Goal: Task Accomplishment & Management: Manage account settings

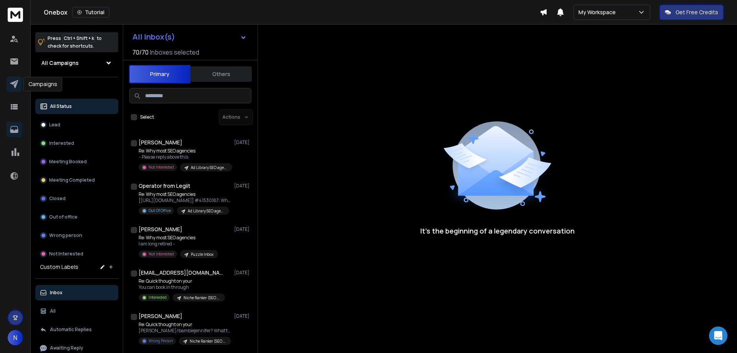
click at [15, 84] on icon at bounding box center [14, 83] width 9 height 9
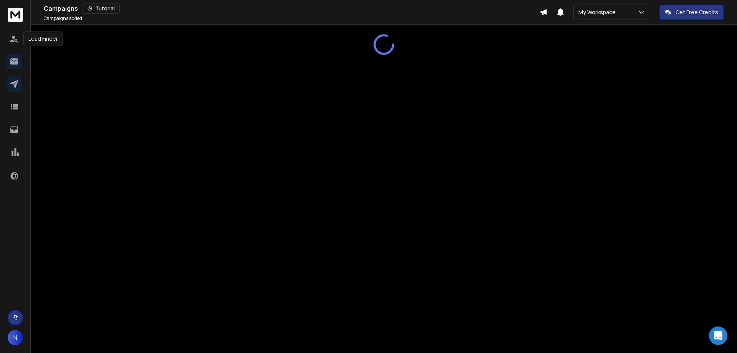
click at [11, 61] on icon at bounding box center [14, 61] width 8 height 6
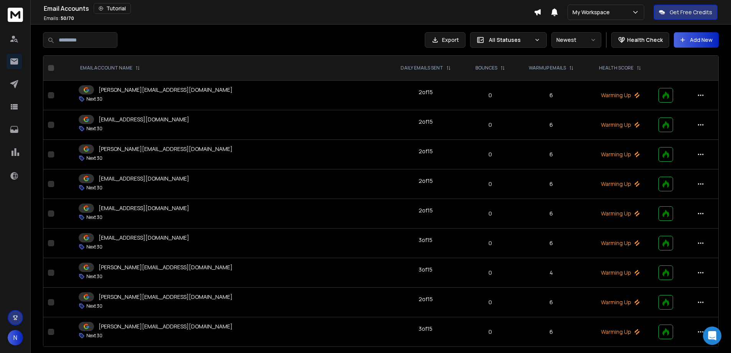
click at [265, 97] on div "Next 30" at bounding box center [231, 99] width 304 height 6
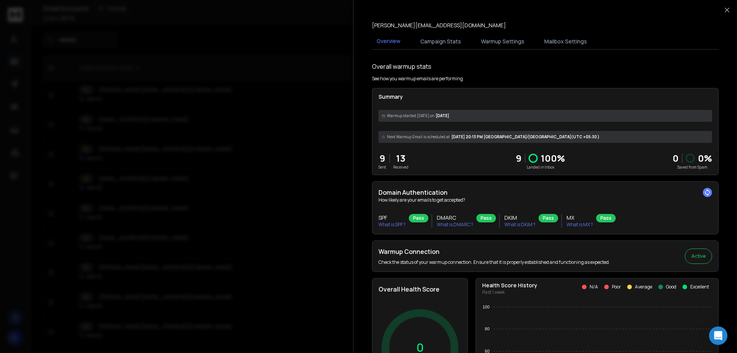
click at [555, 38] on button "Mailbox Settings" at bounding box center [565, 41] width 52 height 17
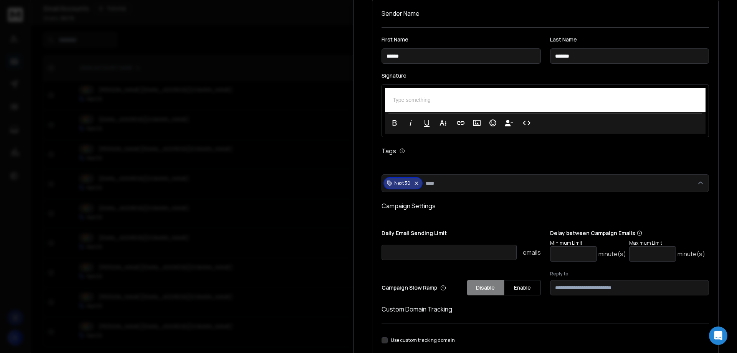
scroll to position [107, 0]
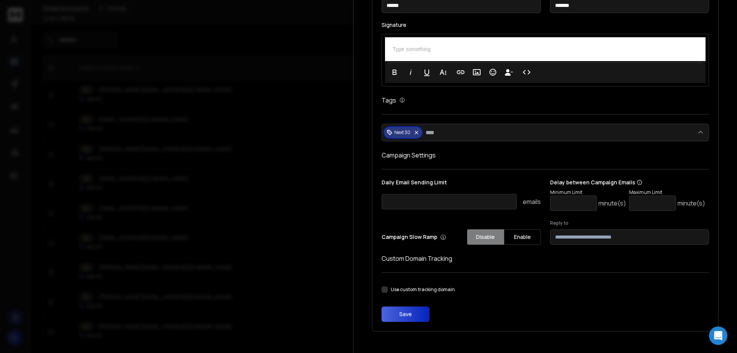
click at [386, 290] on button "Reply to" at bounding box center [384, 289] width 6 height 6
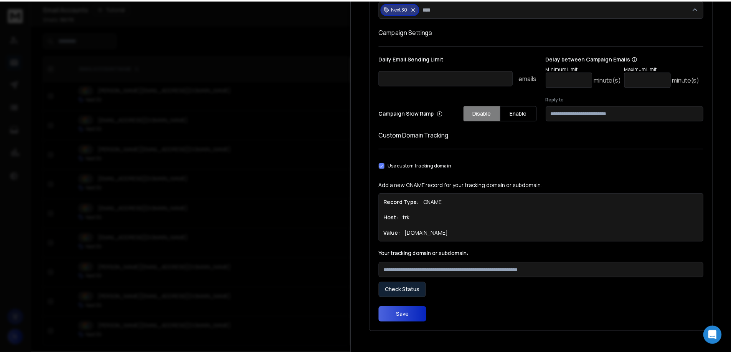
scroll to position [231, 0]
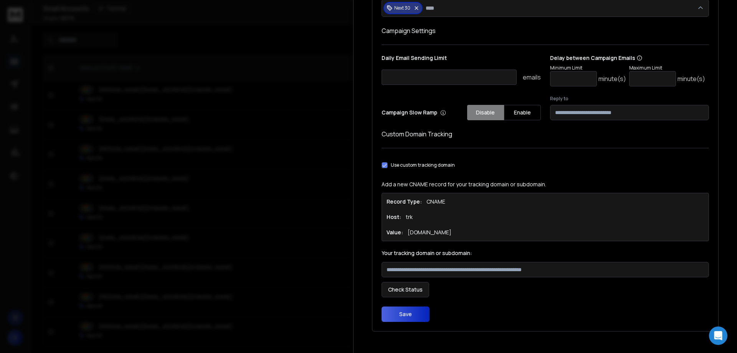
click at [308, 154] on div at bounding box center [368, 176] width 737 height 353
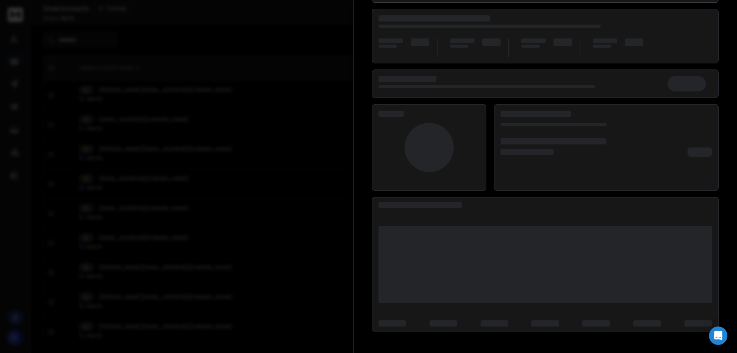
scroll to position [153, 0]
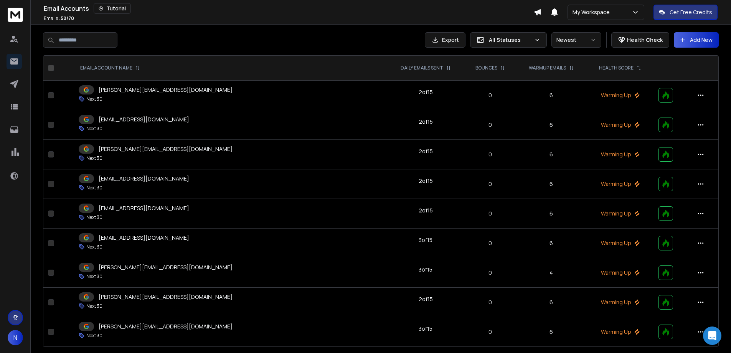
click at [279, 228] on tr "[EMAIL_ADDRESS][DOMAIN_NAME] Next 30 3 of 15 0 6 Warming Up" at bounding box center [380, 243] width 675 height 30
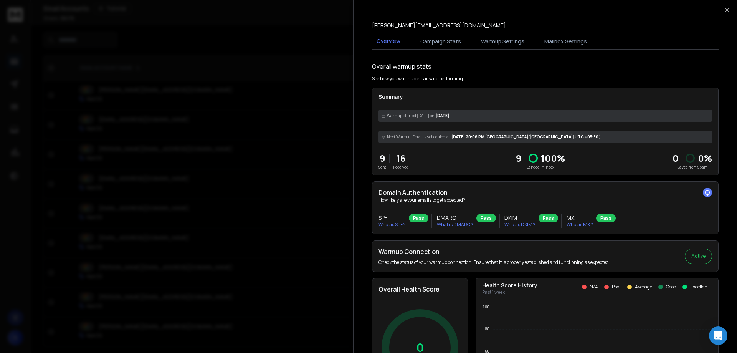
click at [564, 36] on button "Mailbox Settings" at bounding box center [565, 41] width 52 height 17
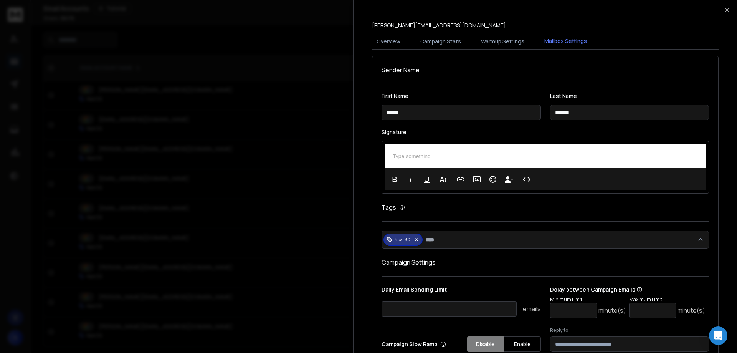
scroll to position [107, 0]
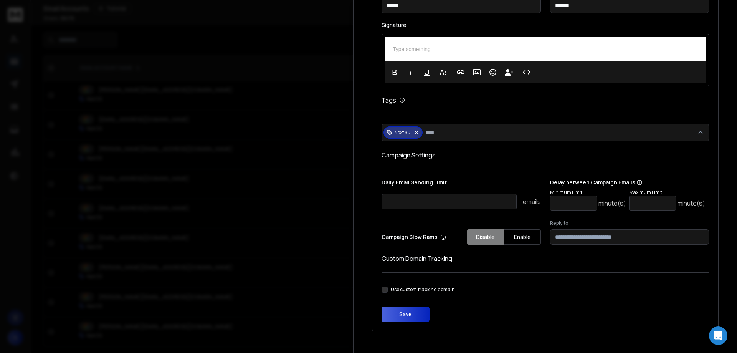
click at [384, 291] on button "Reply to" at bounding box center [384, 289] width 6 height 6
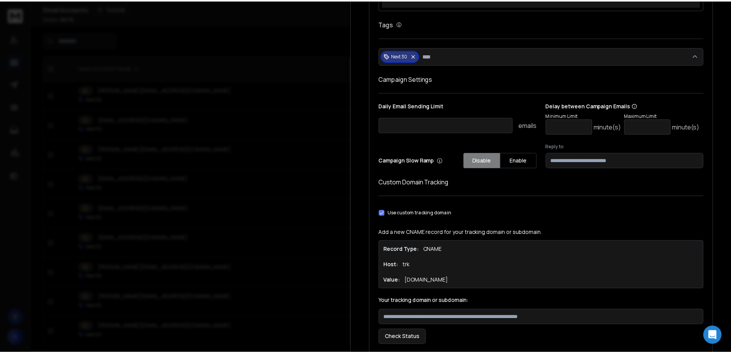
scroll to position [231, 0]
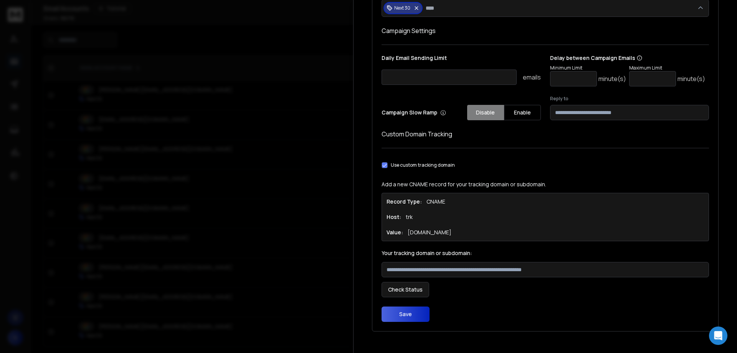
click at [291, 214] on div at bounding box center [368, 176] width 737 height 353
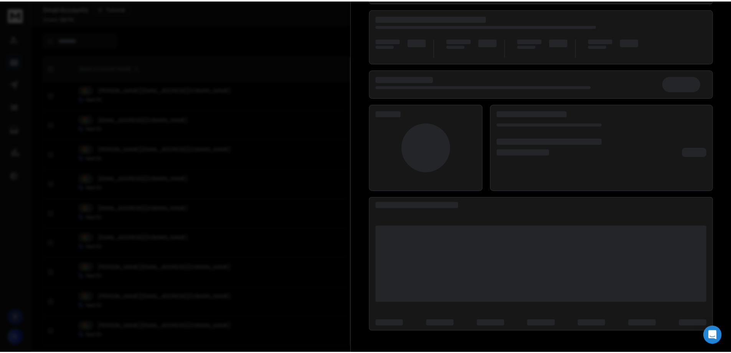
scroll to position [153, 0]
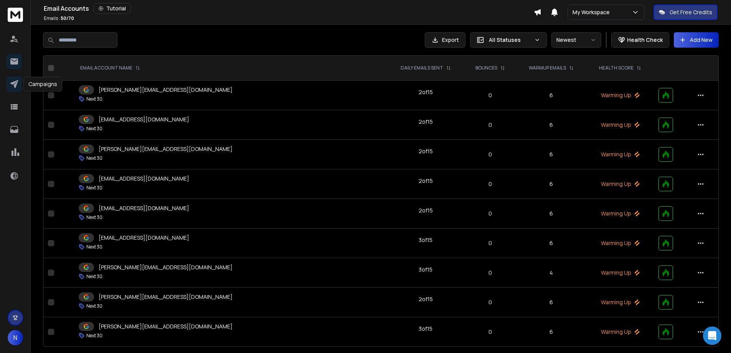
click at [12, 87] on icon at bounding box center [14, 83] width 9 height 9
